Goal: Communication & Community: Answer question/provide support

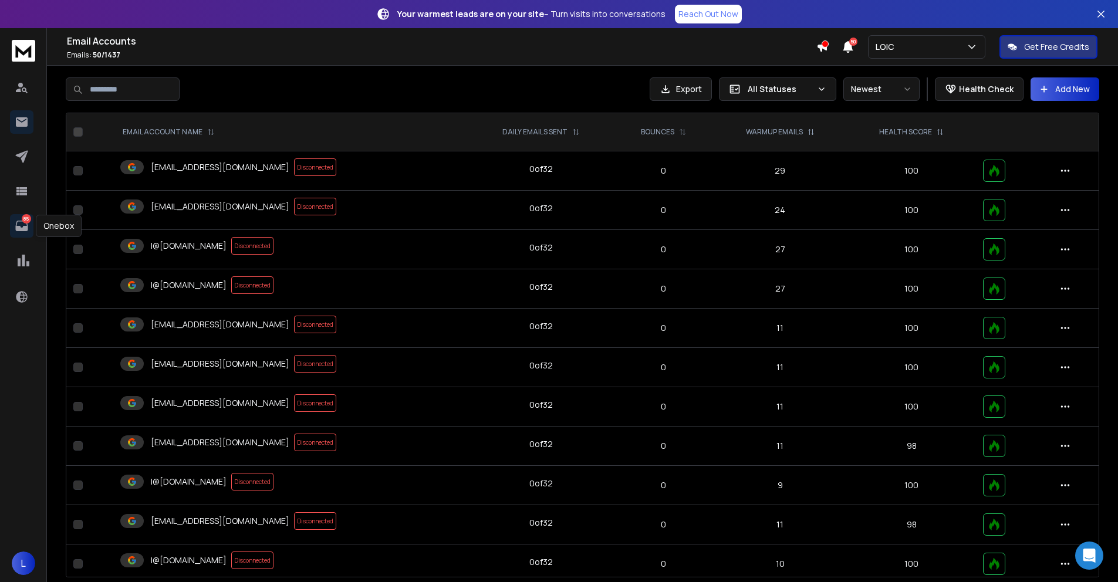
click at [16, 231] on icon at bounding box center [22, 226] width 14 height 14
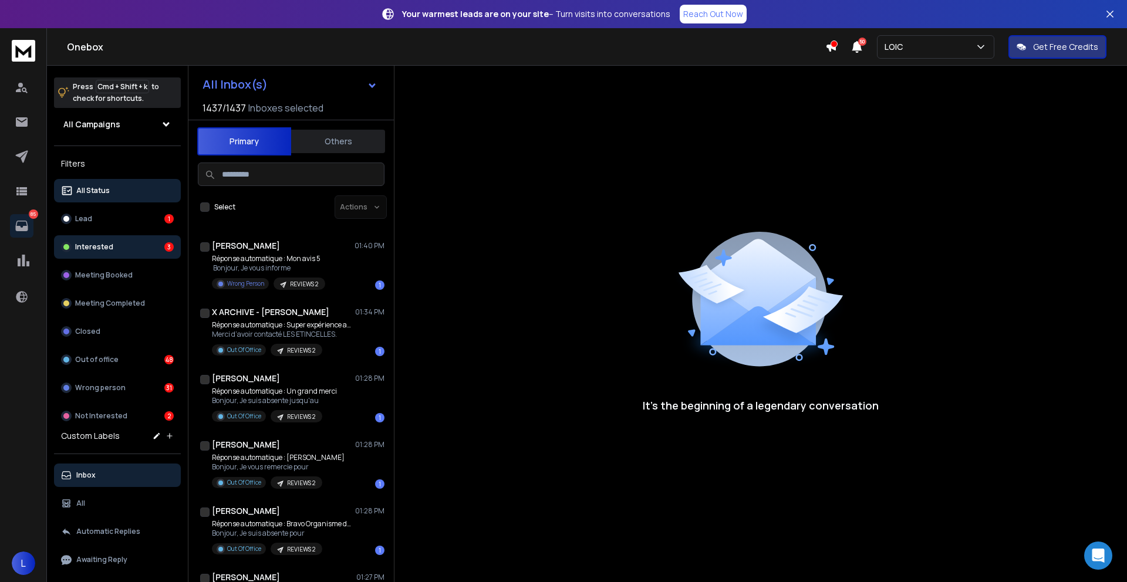
click at [120, 248] on button "Interested 3" at bounding box center [117, 246] width 127 height 23
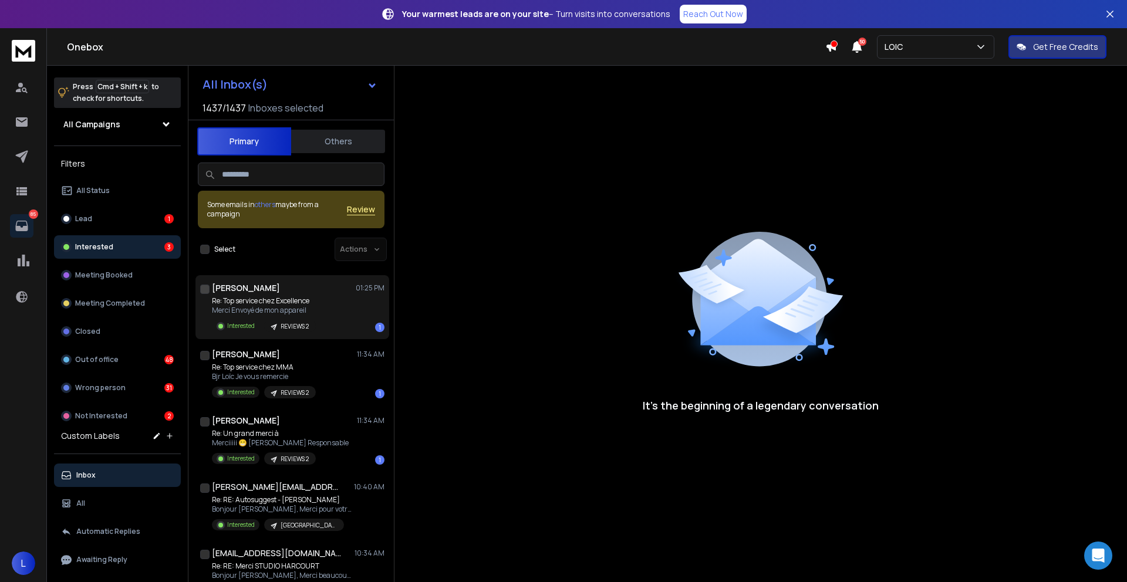
click at [315, 306] on p "Merci Envoyé de mon appareil" at bounding box center [264, 310] width 104 height 9
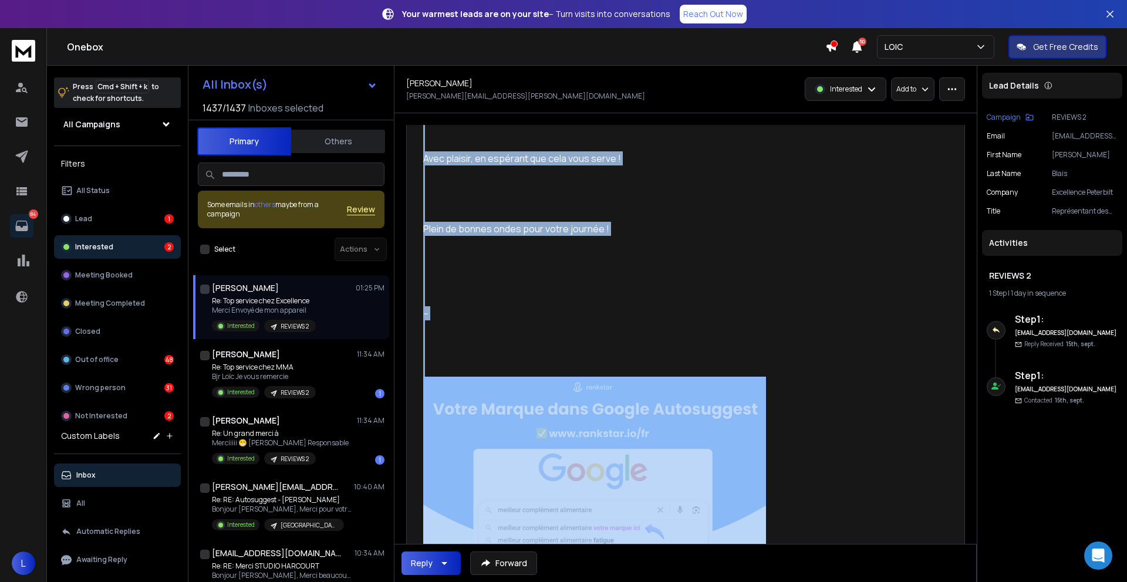
scroll to position [930, 0]
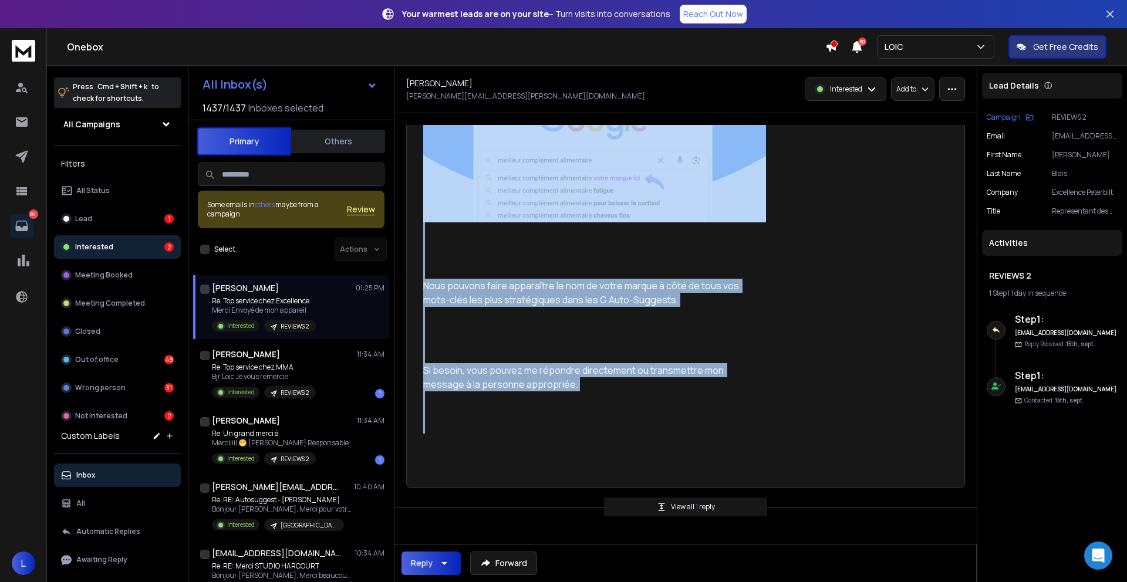
drag, startPoint x: 430, startPoint y: 184, endPoint x: 556, endPoint y: 436, distance: 281.3
copy div "Re: Top service chez Excellence Peterbilt ! [DATE] : 01:25 pm Reply Forward fro…"
click at [435, 563] on div "Reply" at bounding box center [431, 563] width 40 height 14
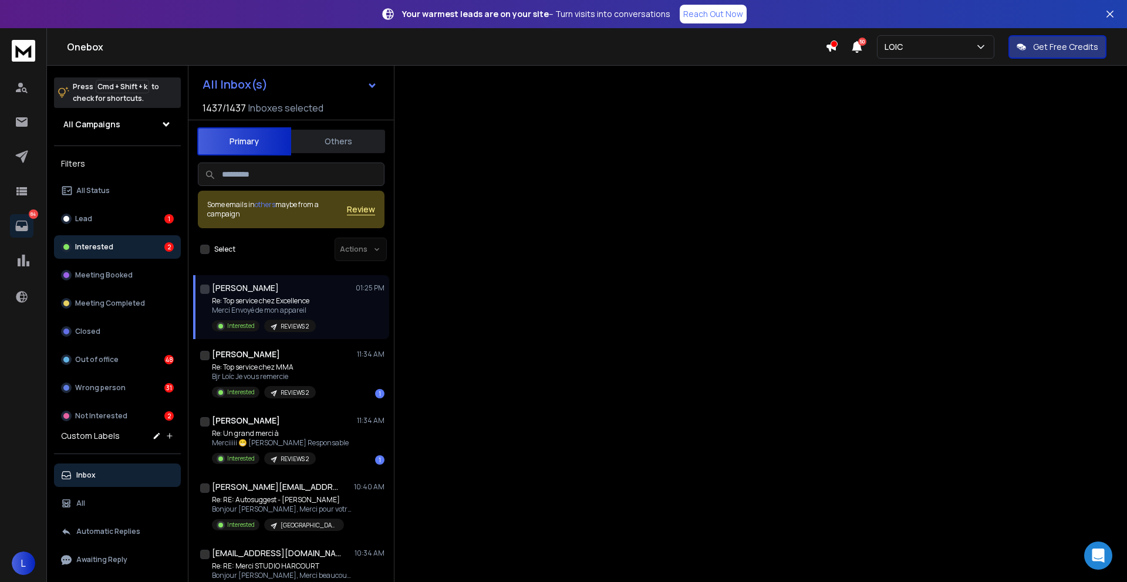
scroll to position [0, 0]
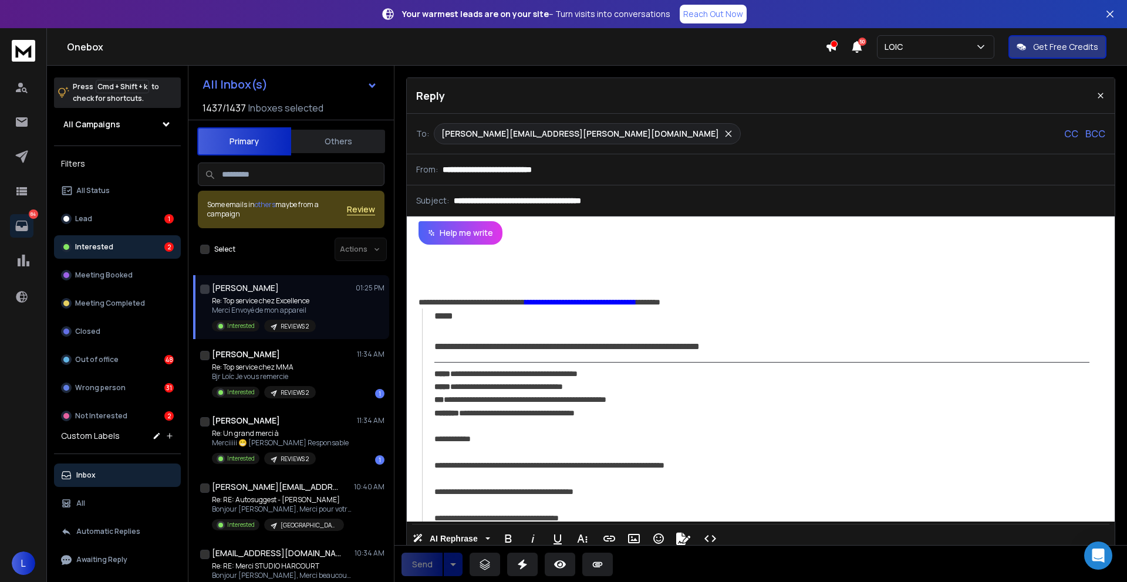
click at [745, 126] on input at bounding box center [786, 133] width 82 height 21
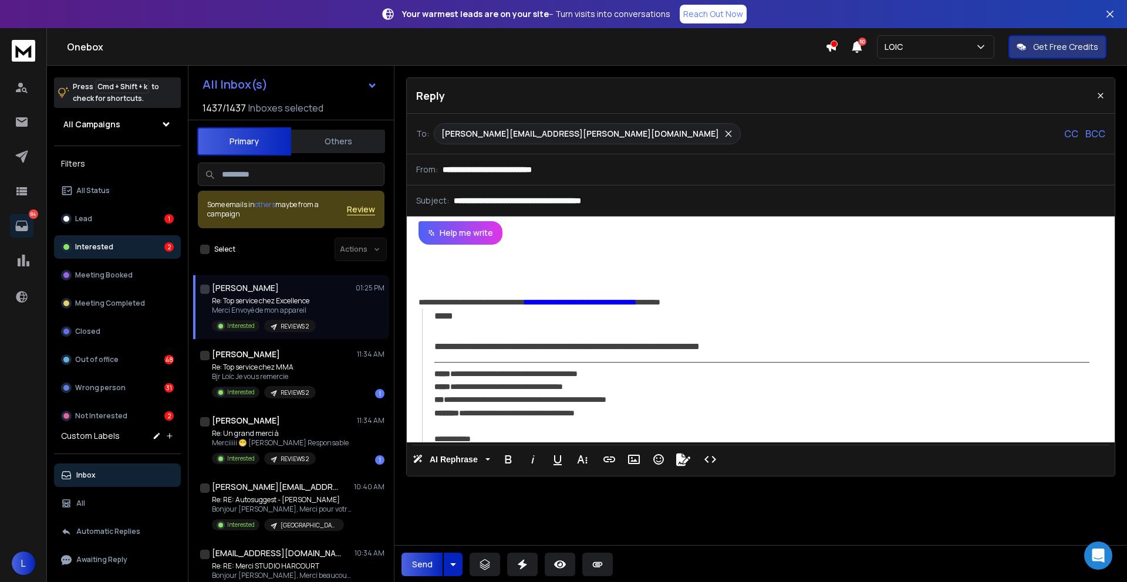
type input "**********"
click at [434, 264] on div at bounding box center [760, 262] width 684 height 13
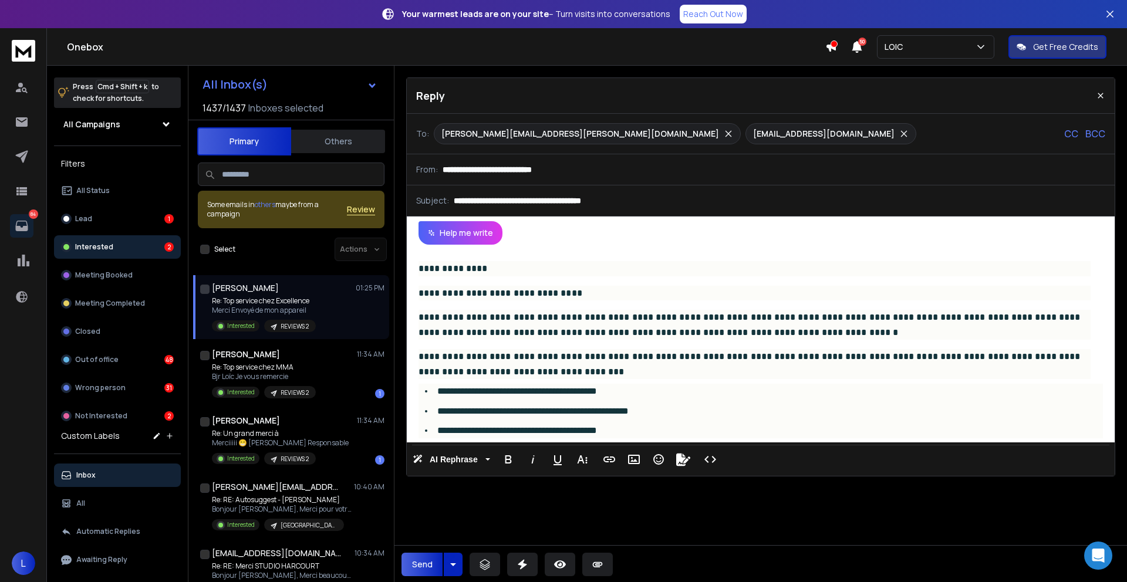
click at [435, 559] on button "Send" at bounding box center [421, 564] width 41 height 23
